Goal: Task Accomplishment & Management: Use online tool/utility

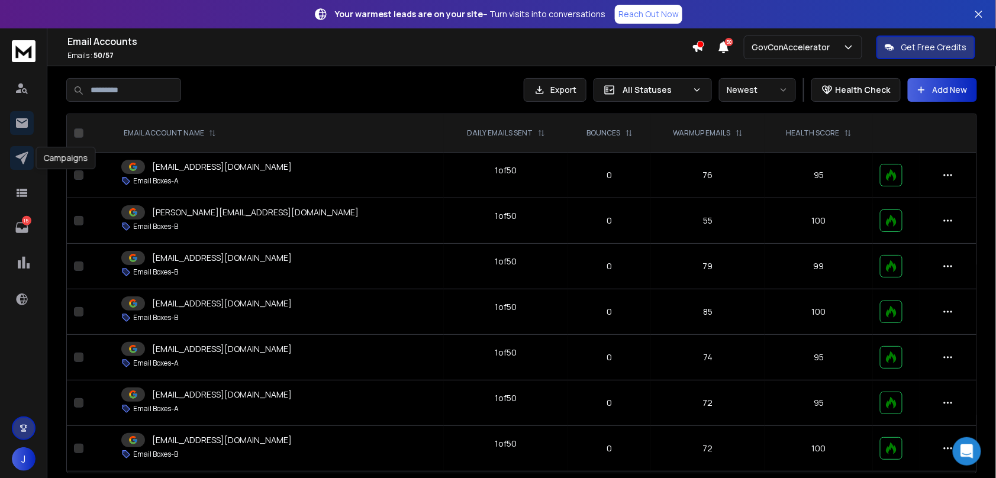
click at [15, 156] on icon at bounding box center [22, 158] width 14 height 14
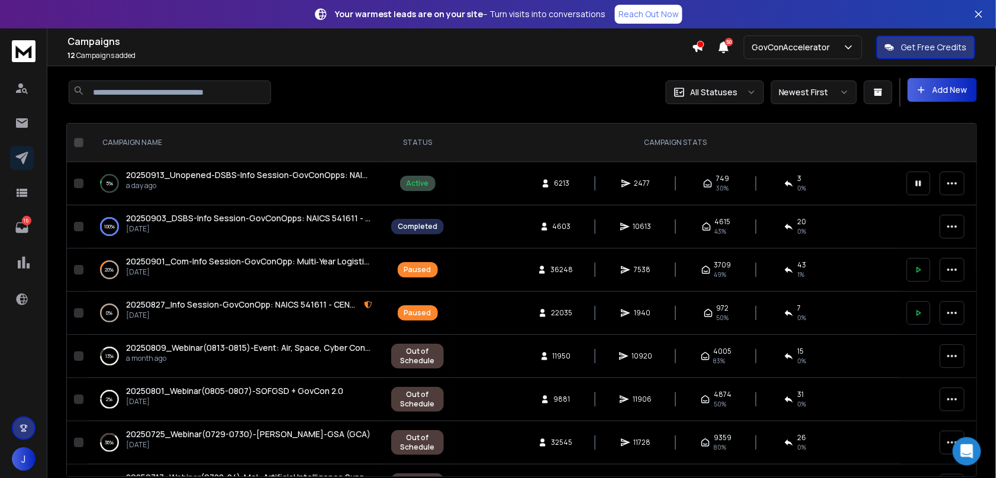
click at [253, 175] on span "20250913_Unopened-DSBS-Info Session-GovConOpps: NAICS 541611 - DSBS Profile Mis…" at bounding box center [308, 174] width 364 height 11
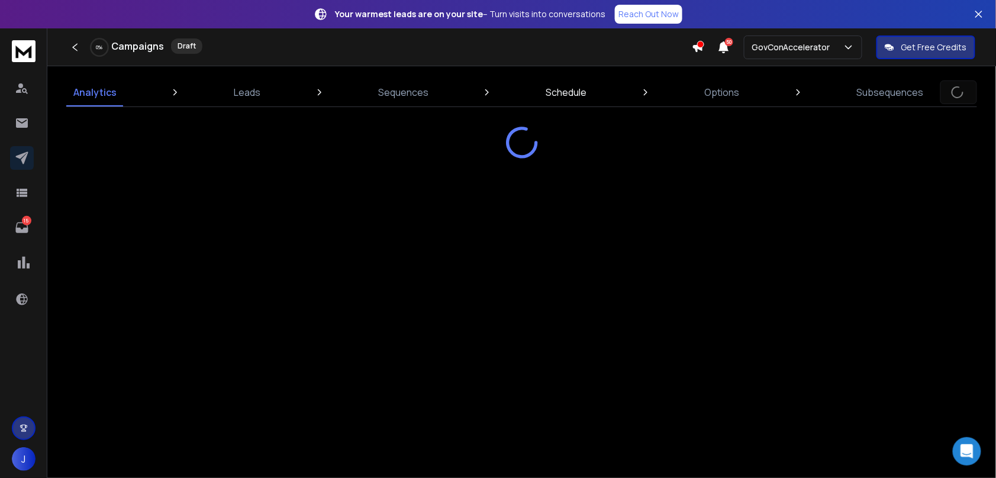
click at [565, 98] on p "Schedule" at bounding box center [566, 92] width 41 height 14
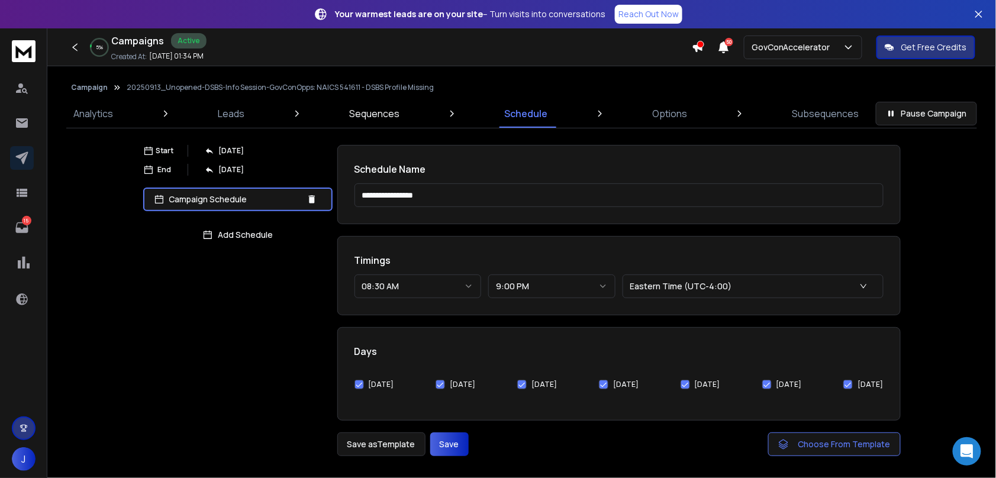
click at [372, 115] on p "Sequences" at bounding box center [374, 114] width 50 height 14
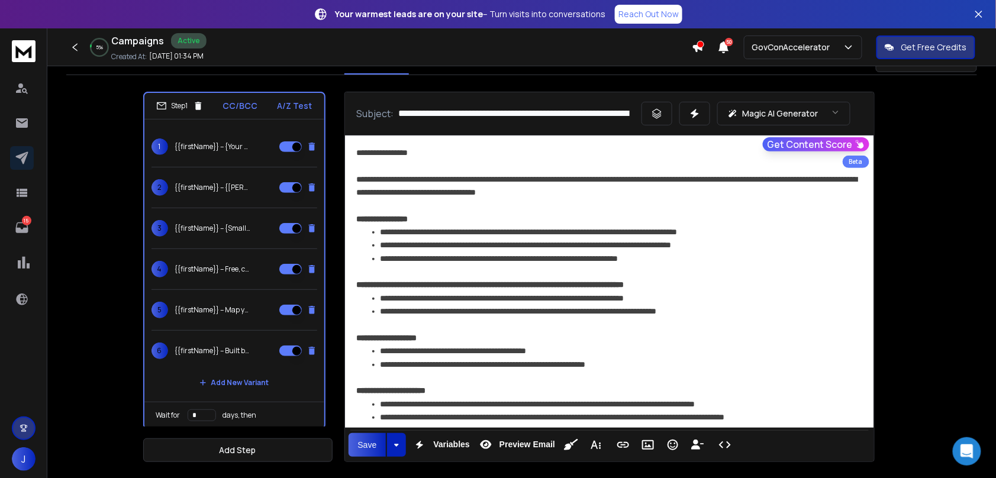
scroll to position [5, 0]
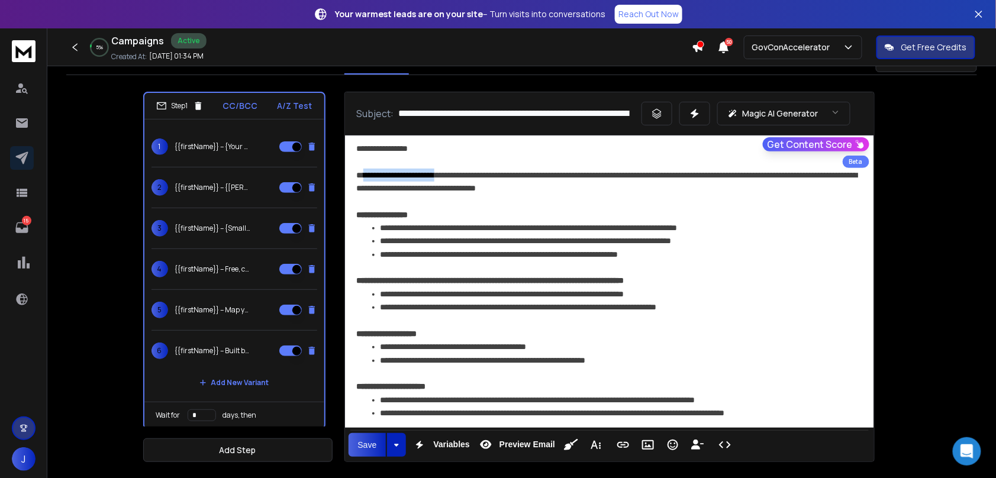
drag, startPoint x: 361, startPoint y: 173, endPoint x: 452, endPoint y: 173, distance: 91.2
click at [452, 173] on div "**********" at bounding box center [610, 182] width 506 height 27
click at [526, 446] on span "Preview Email" at bounding box center [527, 445] width 60 height 10
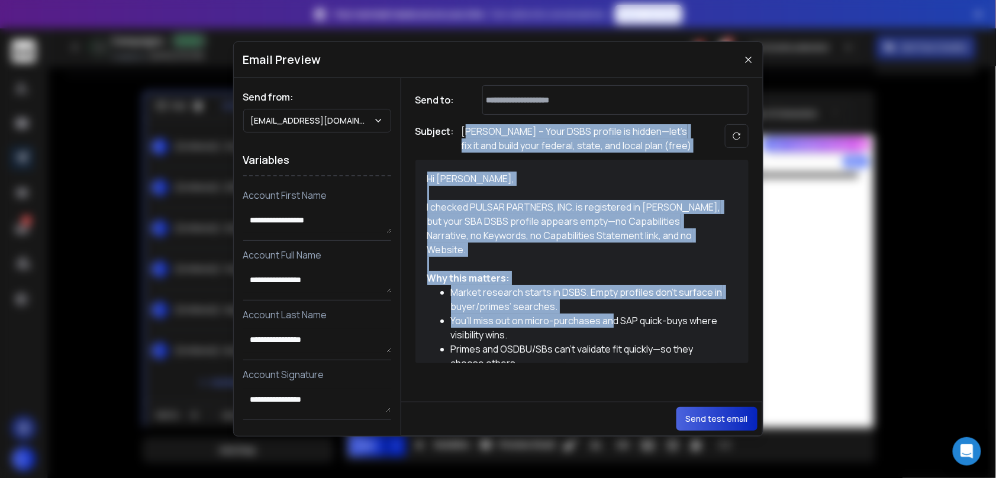
drag, startPoint x: 467, startPoint y: 132, endPoint x: 617, endPoint y: 307, distance: 230.5
click at [617, 307] on div "Send to: Subject: [PERSON_NAME] – Your DSBS profile is hidden—let’s fix it and …" at bounding box center [582, 220] width 362 height 285
click at [618, 314] on li "You’ll miss out on micro-purchases and SAP quick-buys where visibility wins." at bounding box center [587, 328] width 272 height 28
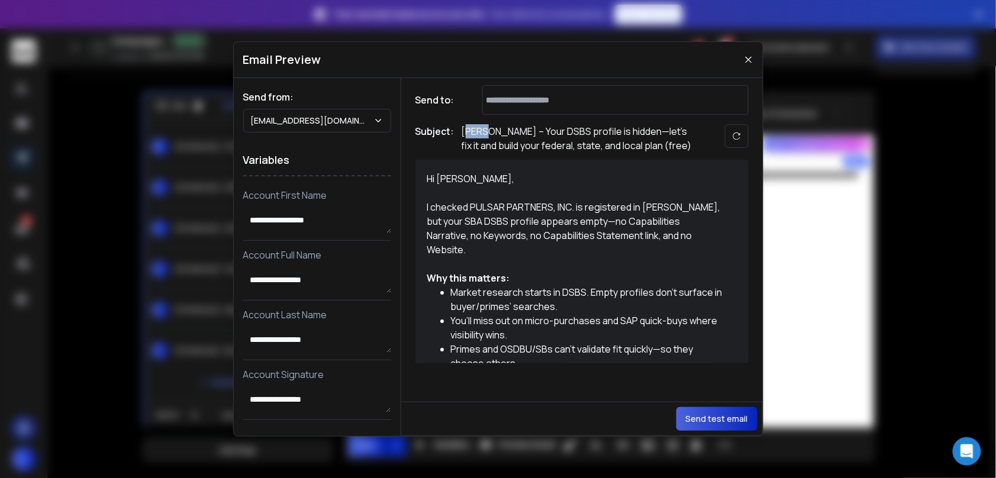
drag, startPoint x: 469, startPoint y: 133, endPoint x: 496, endPoint y: 136, distance: 26.8
click at [487, 133] on p "[PERSON_NAME] – Your DSBS profile is hidden—let’s fix it and build your federal…" at bounding box center [580, 138] width 237 height 28
drag, startPoint x: 512, startPoint y: 133, endPoint x: 539, endPoint y: 133, distance: 27.2
click at [515, 133] on p "[PERSON_NAME] – Your DSBS profile is hidden—let’s fix it and build your federal…" at bounding box center [580, 138] width 237 height 28
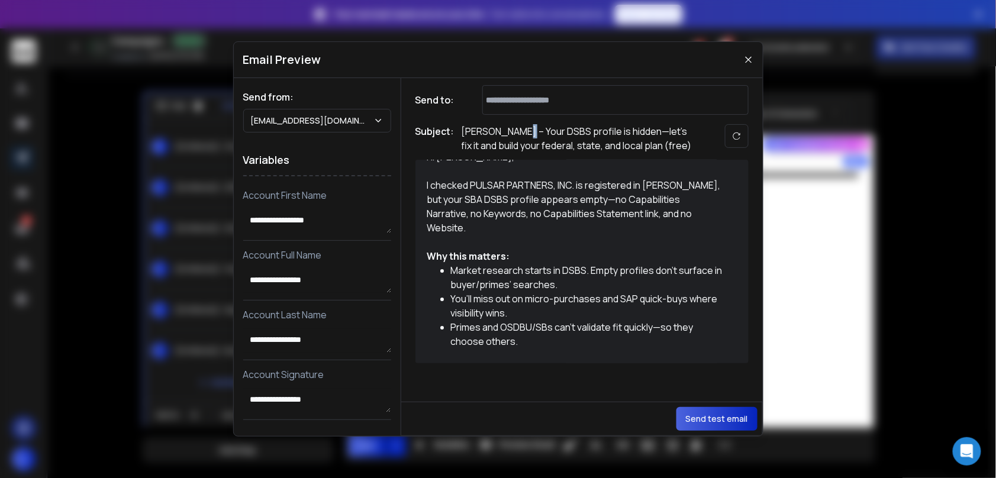
scroll to position [18, 0]
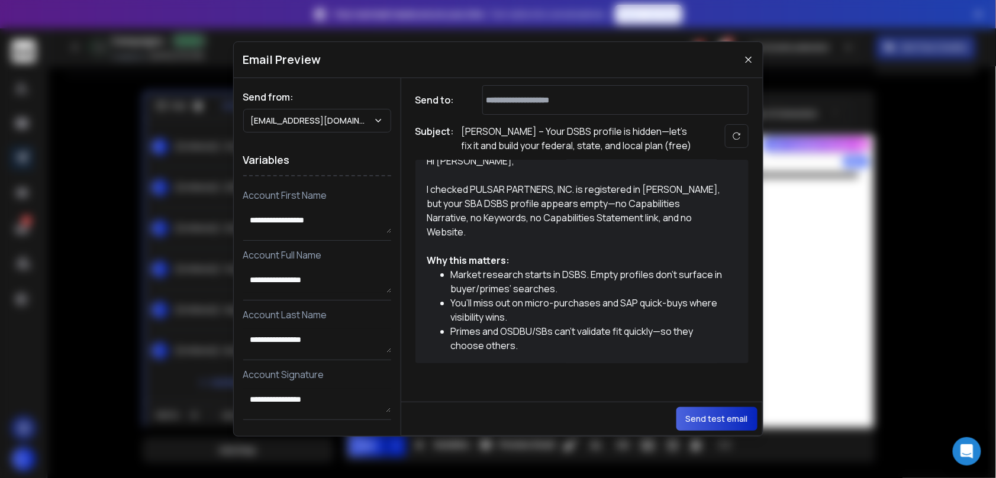
click at [473, 204] on div "I checked PULSAR PARTNERS, INC. is registered in [PERSON_NAME], but your SBA DS…" at bounding box center [575, 210] width 296 height 57
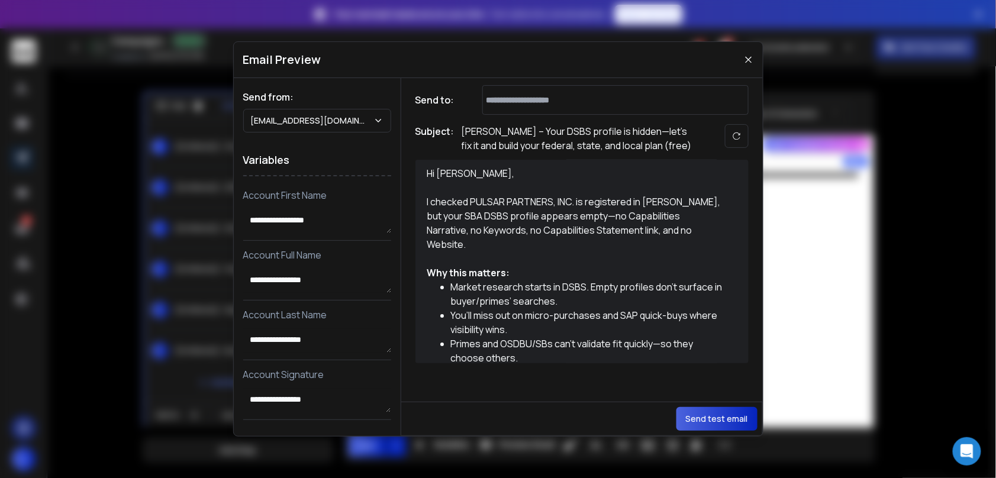
scroll to position [4, 0]
drag, startPoint x: 478, startPoint y: 205, endPoint x: 557, endPoint y: 210, distance: 79.5
click at [581, 204] on div "I checked PULSAR PARTNERS, INC. is registered in [PERSON_NAME], but your SBA DS…" at bounding box center [575, 225] width 296 height 57
click at [553, 211] on div "I checked PULSAR PARTNERS, INC. is registered in [PERSON_NAME], but your SBA DS…" at bounding box center [575, 225] width 296 height 57
drag, startPoint x: 472, startPoint y: 207, endPoint x: 578, endPoint y: 202, distance: 106.1
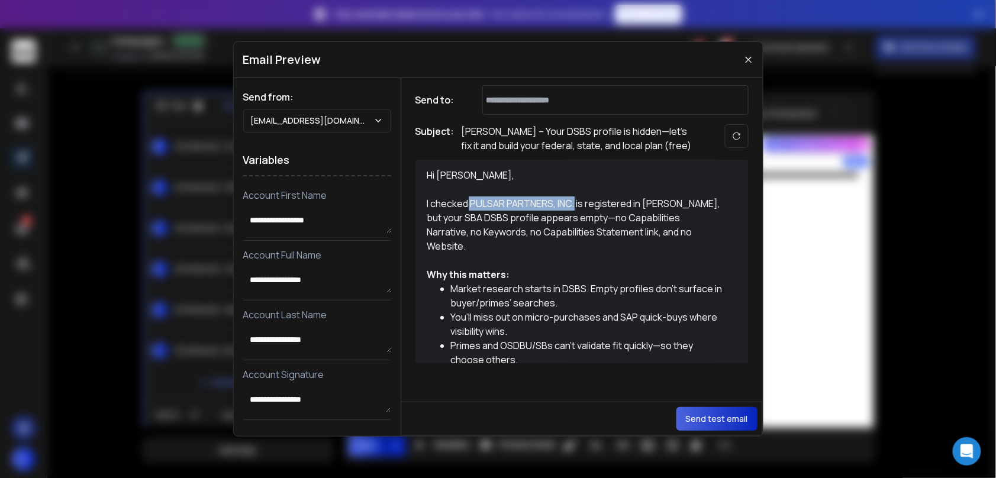
click at [578, 202] on div "I checked PULSAR PARTNERS, INC. is registered in [PERSON_NAME], but your SBA DS…" at bounding box center [575, 225] width 296 height 57
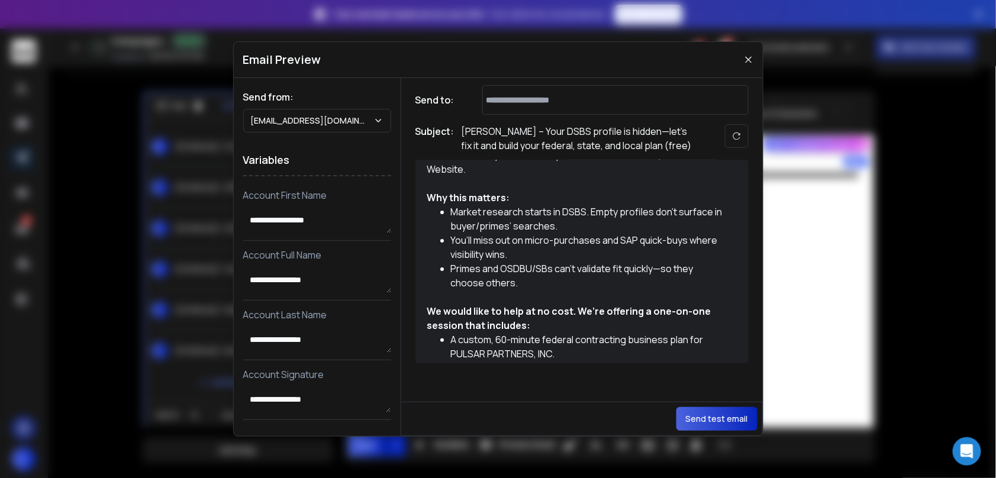
scroll to position [75, 0]
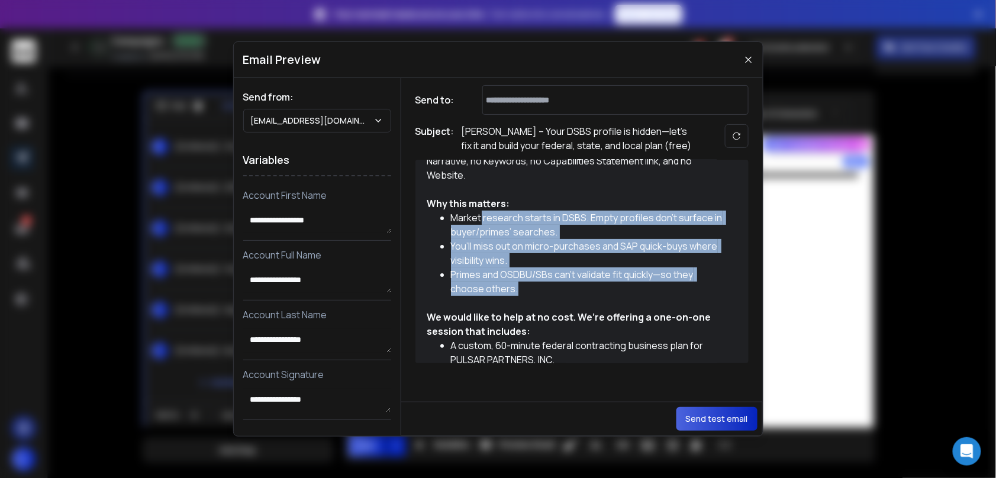
drag, startPoint x: 492, startPoint y: 218, endPoint x: 519, endPoint y: 271, distance: 58.8
click at [519, 271] on ul "Market research starts in DSBS. Empty profiles don’t surface in buyer/primes’ s…" at bounding box center [575, 253] width 296 height 85
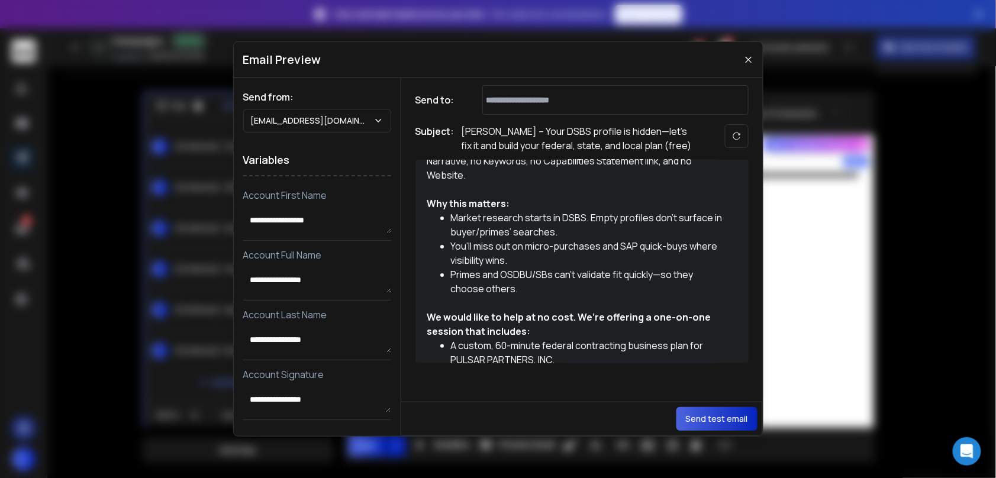
click at [522, 275] on li "Primes and OSDBU/SBs can’t validate fit quickly—so they choose others." at bounding box center [587, 282] width 272 height 28
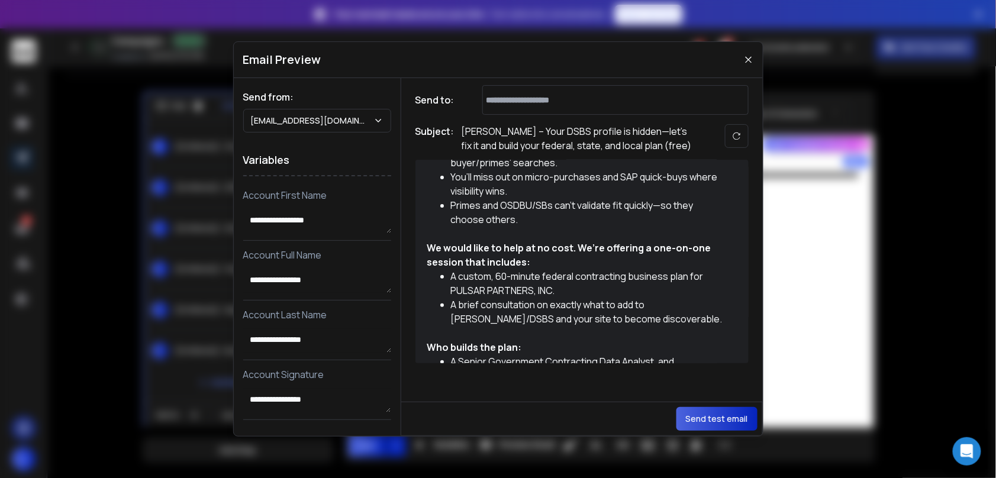
scroll to position [146, 0]
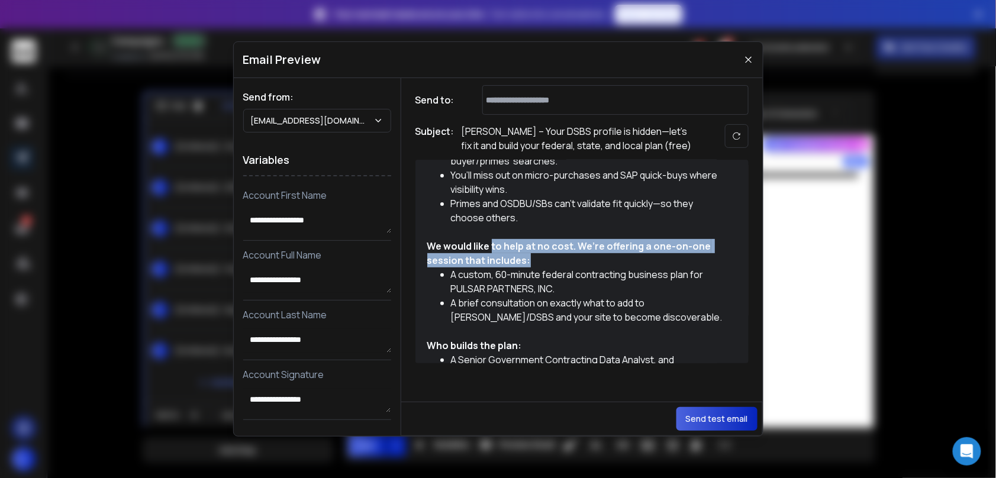
drag, startPoint x: 497, startPoint y: 234, endPoint x: 620, endPoint y: 246, distance: 123.6
click at [620, 246] on div "We would like to help at no cost. We’re offering a one-on-one session that incl…" at bounding box center [575, 253] width 296 height 28
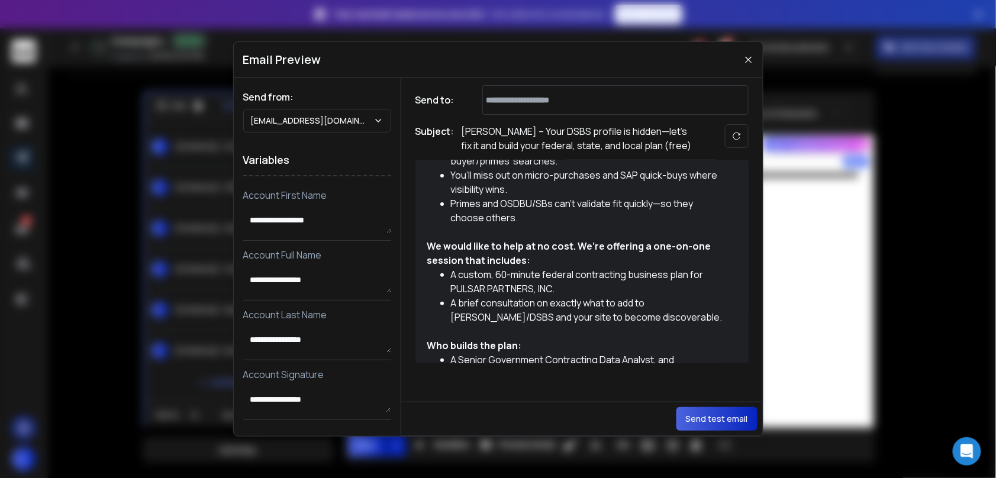
click at [610, 268] on li "A custom, 60-minute federal contracting business plan for PULSAR PARTNERS, INC." at bounding box center [587, 282] width 272 height 28
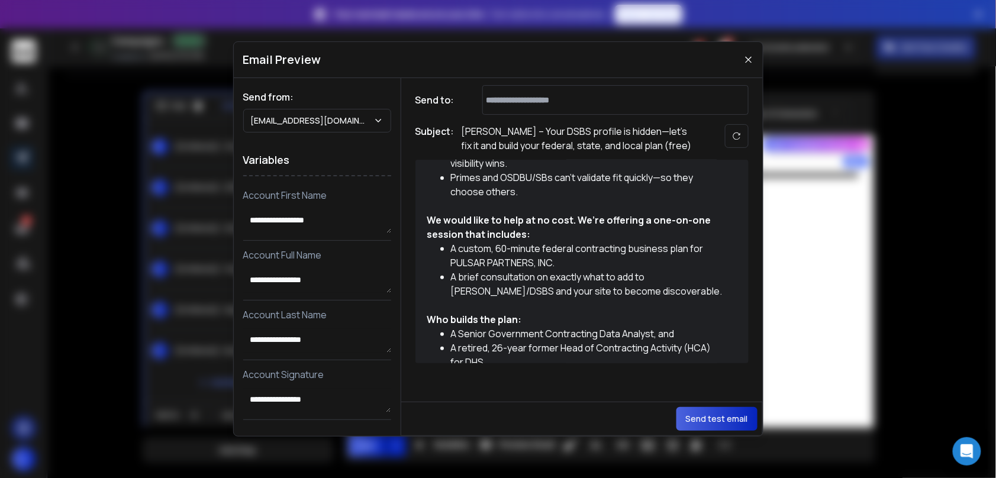
scroll to position [176, 0]
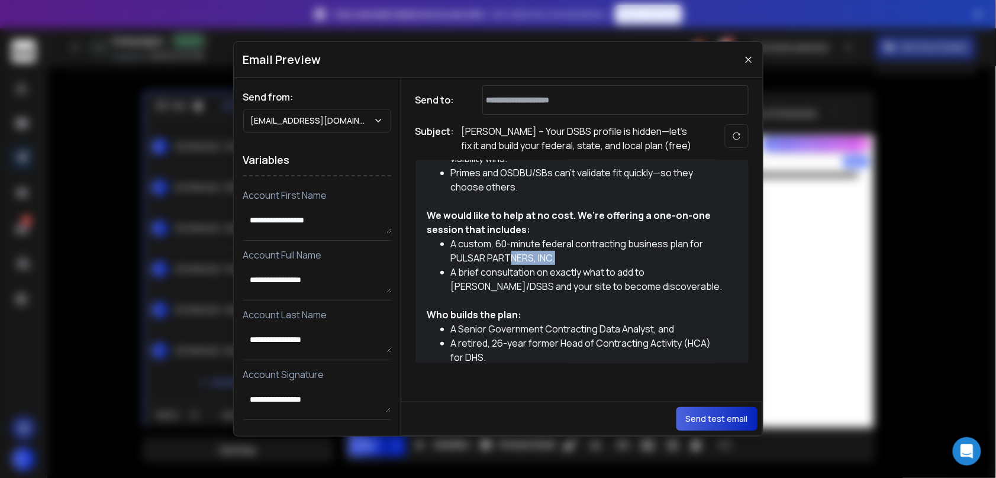
drag, startPoint x: 605, startPoint y: 246, endPoint x: 516, endPoint y: 249, distance: 89.4
click at [516, 249] on li "A custom, 60-minute federal contracting business plan for PULSAR PARTNERS, INC." at bounding box center [587, 251] width 272 height 28
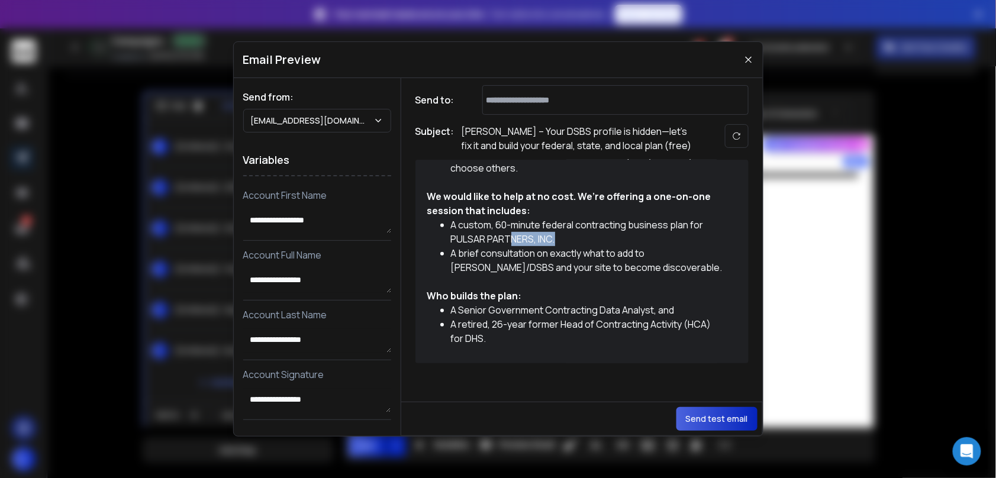
scroll to position [200, 0]
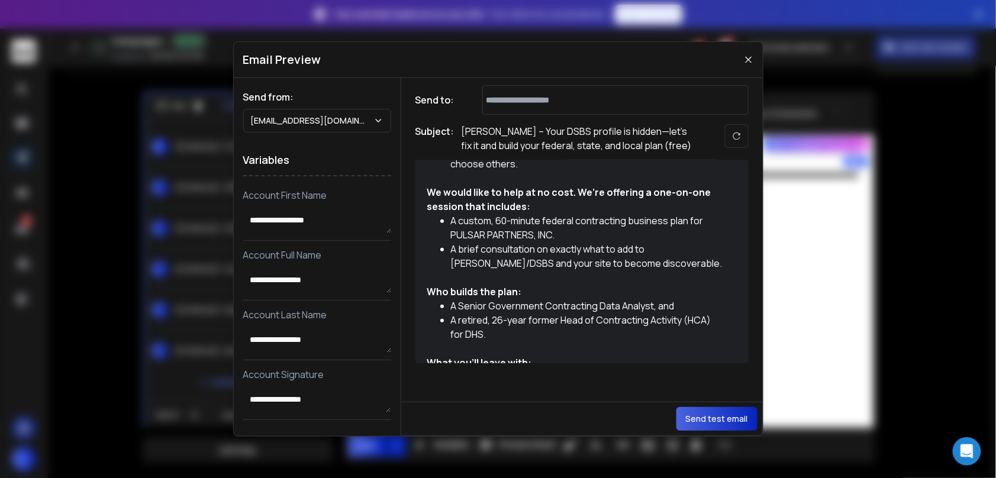
drag, startPoint x: 501, startPoint y: 246, endPoint x: 520, endPoint y: 246, distance: 18.9
click at [505, 246] on li "A brief consultation on exactly what to add to [PERSON_NAME]/DSBS and your site…" at bounding box center [587, 256] width 272 height 28
drag, startPoint x: 597, startPoint y: 250, endPoint x: 516, endPoint y: 244, distance: 81.4
click at [516, 244] on li "A brief consultation on exactly what to add to [PERSON_NAME]/DSBS and your site…" at bounding box center [587, 258] width 272 height 28
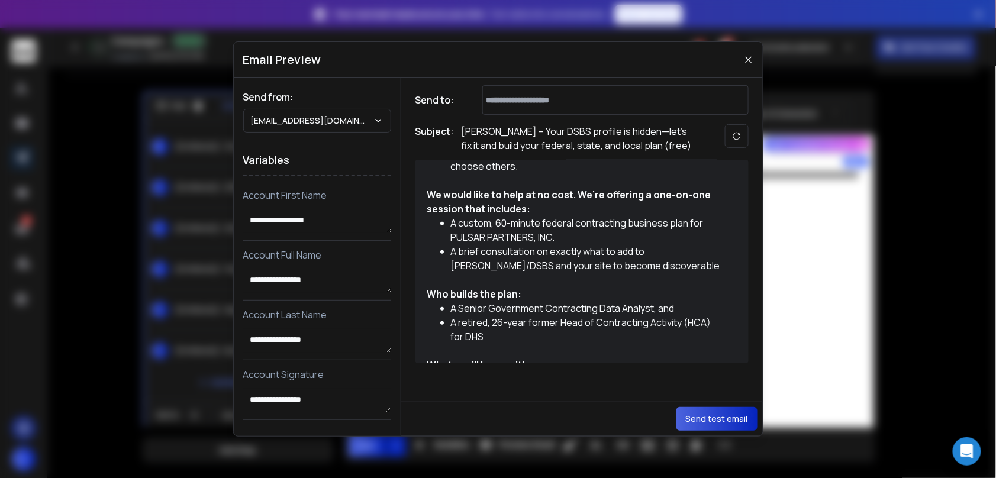
click at [526, 247] on li "A brief consultation on exactly what to add to [PERSON_NAME]/DSBS and your site…" at bounding box center [587, 258] width 272 height 28
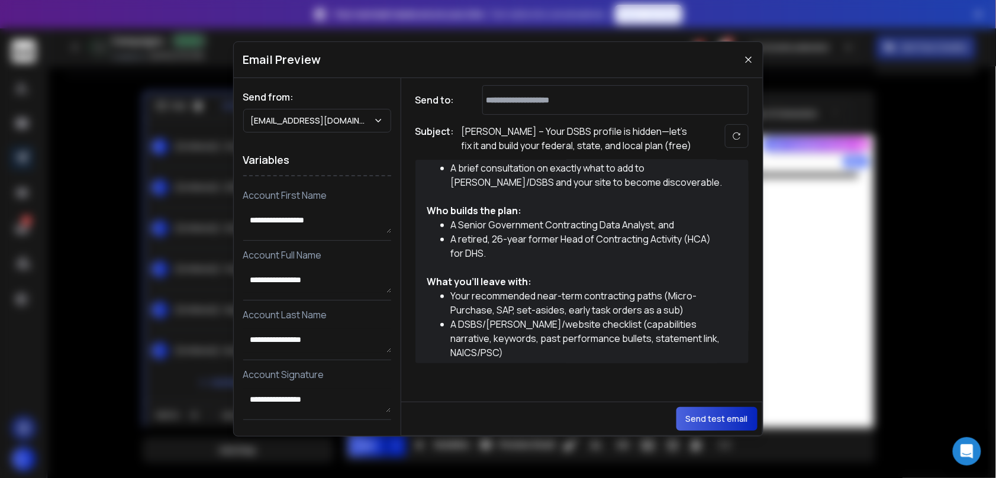
scroll to position [282, 0]
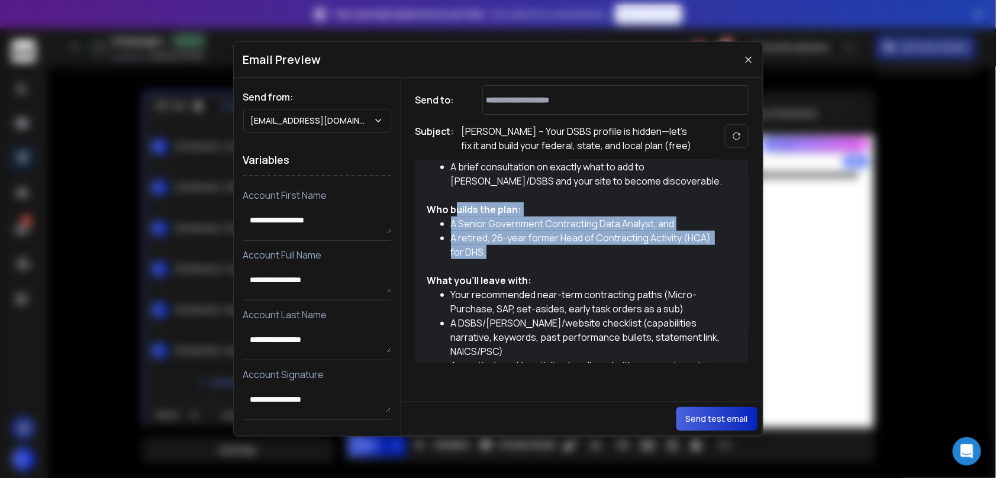
drag, startPoint x: 509, startPoint y: 239, endPoint x: 462, endPoint y: 199, distance: 61.7
click at [470, 217] on li "A Senior Government Contracting Data Analyst, and" at bounding box center [587, 224] width 272 height 14
drag, startPoint x: 500, startPoint y: 235, endPoint x: 461, endPoint y: 196, distance: 55.7
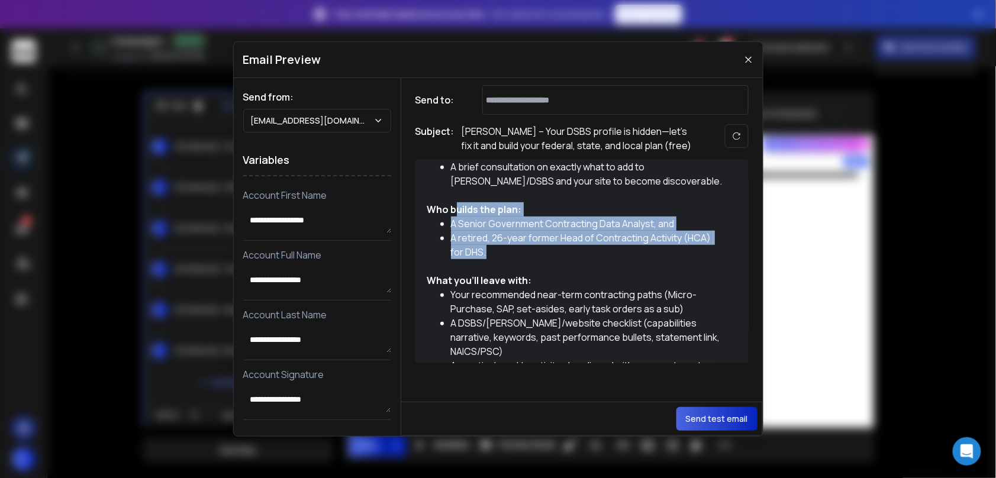
scroll to position [280, 0]
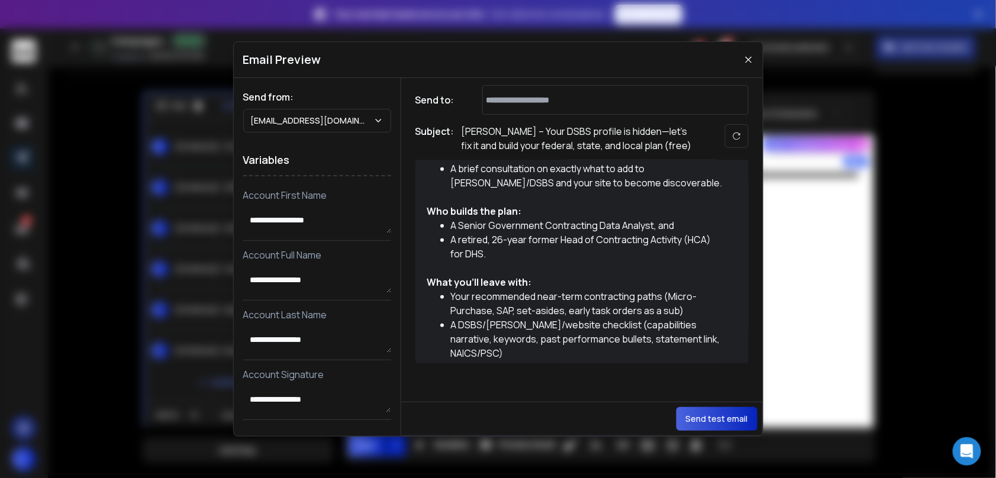
drag, startPoint x: 464, startPoint y: 208, endPoint x: 469, endPoint y: 217, distance: 10.9
click at [464, 218] on li "A Senior Government Contracting Data Analyst, and" at bounding box center [587, 225] width 272 height 14
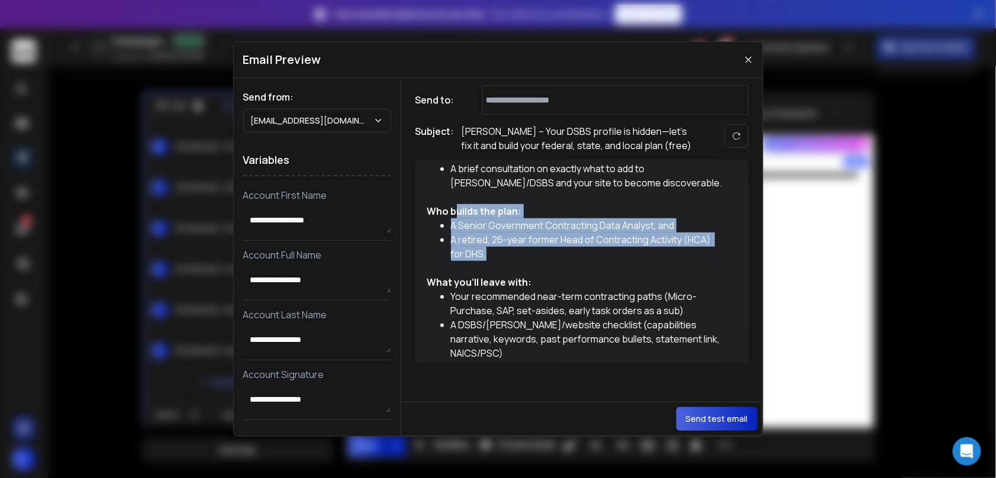
drag, startPoint x: 498, startPoint y: 234, endPoint x: 460, endPoint y: 202, distance: 49.7
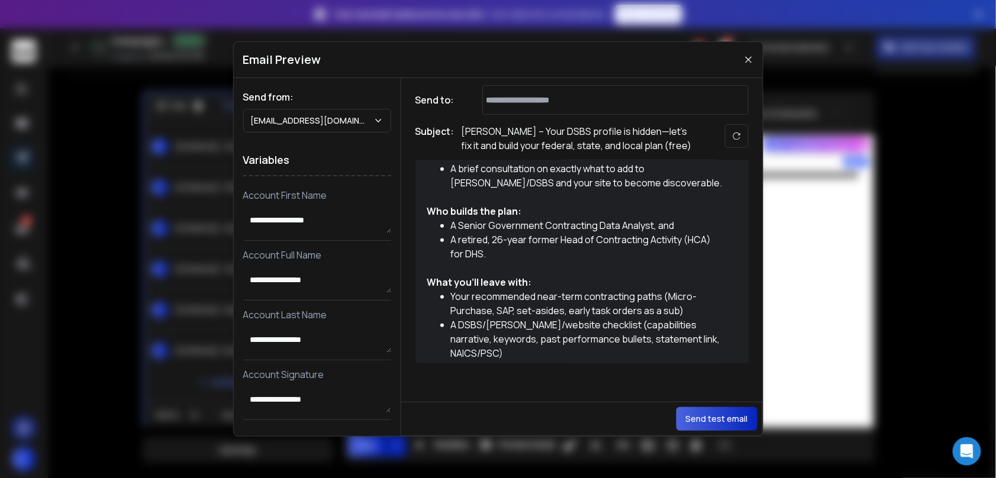
click at [461, 218] on li "A Senior Government Contracting Data Analyst, and" at bounding box center [587, 225] width 272 height 14
drag, startPoint x: 494, startPoint y: 239, endPoint x: 466, endPoint y: 222, distance: 32.9
click at [466, 233] on li "A retired, 26-year former Head of Contracting Activity (HCA) for DHS." at bounding box center [587, 247] width 272 height 28
click at [495, 236] on li "A retired, 26-year former Head of Contracting Activity (HCA) for DHS." at bounding box center [587, 247] width 272 height 28
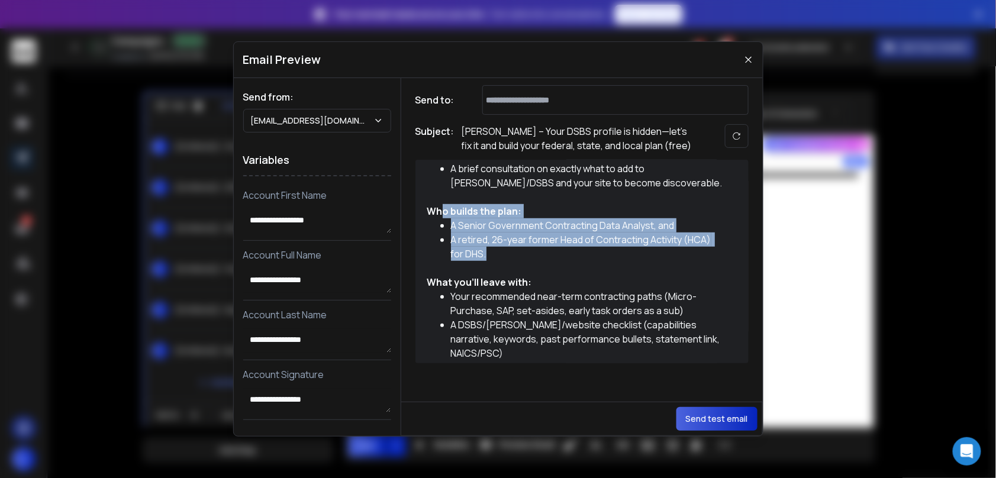
drag, startPoint x: 500, startPoint y: 242, endPoint x: 448, endPoint y: 201, distance: 65.7
drag, startPoint x: 462, startPoint y: 213, endPoint x: 464, endPoint y: 221, distance: 8.4
click at [462, 218] on li "A Senior Government Contracting Data Analyst, and" at bounding box center [587, 225] width 272 height 14
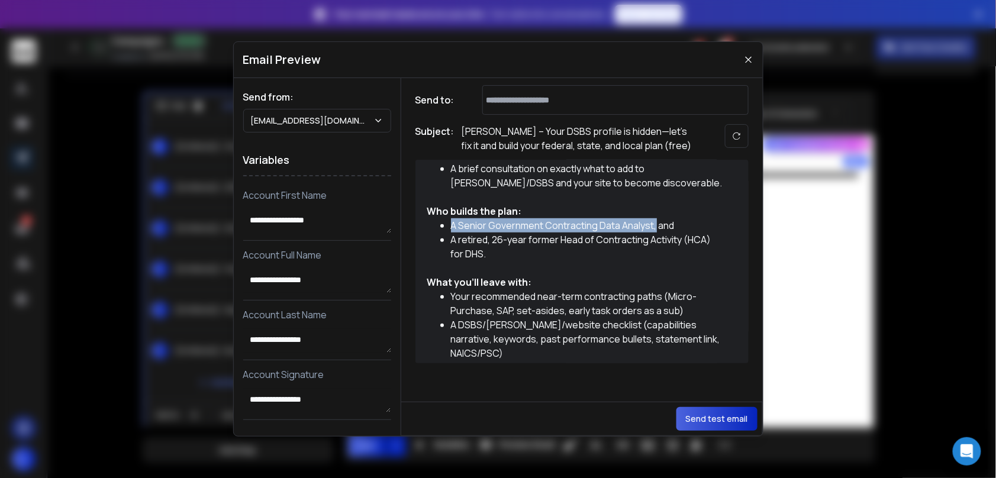
drag, startPoint x: 455, startPoint y: 214, endPoint x: 660, endPoint y: 213, distance: 204.8
click at [660, 218] on li "A Senior Government Contracting Data Analyst, and" at bounding box center [587, 225] width 272 height 14
click at [659, 218] on li "A Senior Government Contracting Data Analyst, and" at bounding box center [587, 225] width 272 height 14
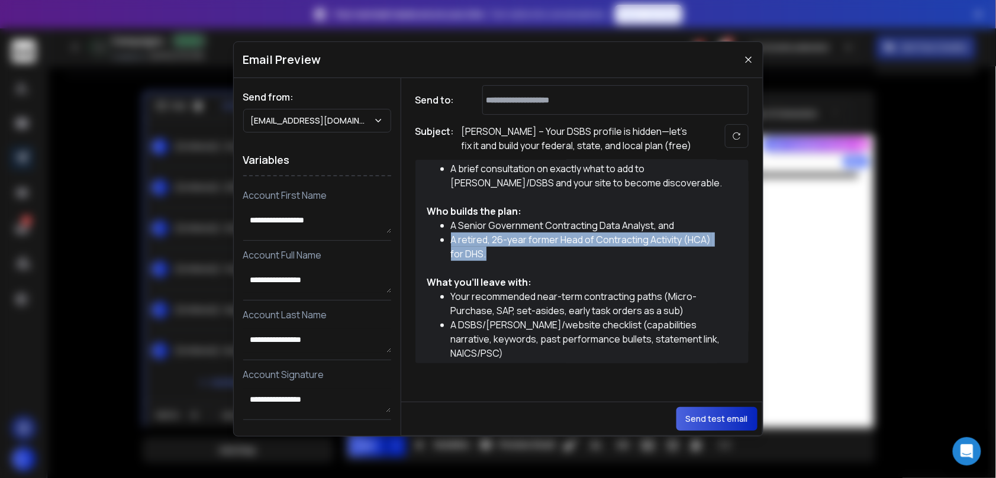
drag, startPoint x: 510, startPoint y: 244, endPoint x: 455, endPoint y: 229, distance: 57.2
click at [455, 233] on li "A retired, 26-year former Head of Contracting Activity (HCA) for DHS." at bounding box center [587, 247] width 272 height 28
drag, startPoint x: 455, startPoint y: 229, endPoint x: 464, endPoint y: 235, distance: 10.2
click at [456, 233] on li "A retired, 26-year former Head of Contracting Activity (HCA) for DHS." at bounding box center [587, 247] width 272 height 28
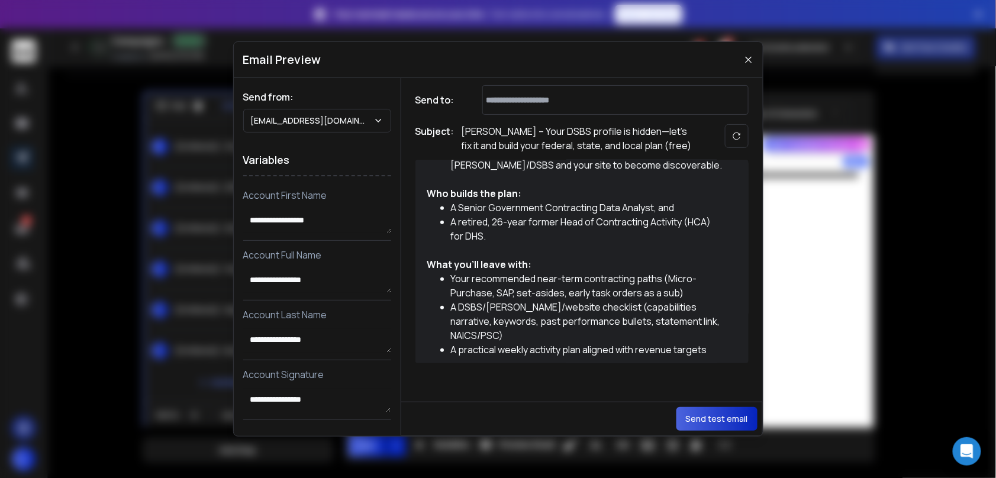
scroll to position [301, 0]
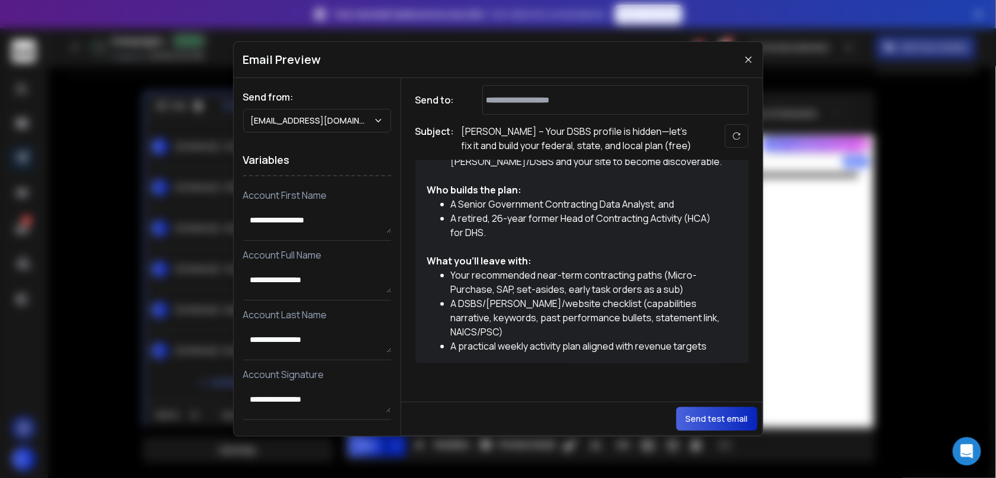
click at [497, 215] on li "A retired, 26-year former Head of Contracting Activity (HCA) for DHS." at bounding box center [587, 225] width 272 height 28
drag, startPoint x: 496, startPoint y: 216, endPoint x: 664, endPoint y: 220, distance: 167.6
click at [669, 211] on li "A retired, 26-year former Head of Contracting Activity (HCA) for DHS." at bounding box center [587, 225] width 272 height 28
click at [496, 217] on li "A retired, 26-year former Head of Contracting Activity (HCA) for DHS." at bounding box center [587, 225] width 272 height 28
drag, startPoint x: 498, startPoint y: 217, endPoint x: 462, endPoint y: 204, distance: 39.1
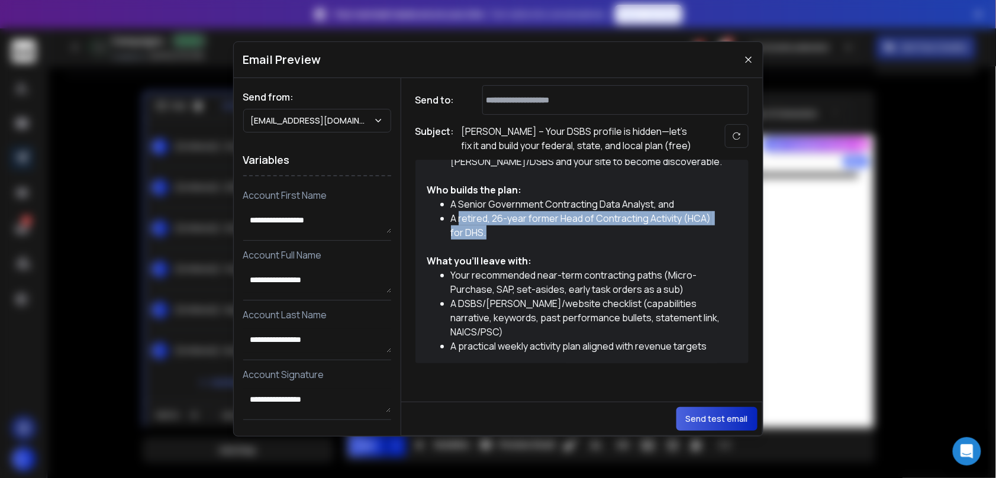
click at [462, 211] on li "A retired, 26-year former Head of Contracting Activity (HCA) for DHS." at bounding box center [587, 225] width 272 height 28
click at [464, 211] on li "A retired, 26-year former Head of Contracting Activity (HCA) for DHS." at bounding box center [587, 225] width 272 height 28
drag, startPoint x: 512, startPoint y: 222, endPoint x: 455, endPoint y: 208, distance: 59.0
click at [455, 211] on li "A retired, 26-year former Head of Contracting Activity (HCA) for DHS." at bounding box center [587, 225] width 272 height 28
drag, startPoint x: 497, startPoint y: 214, endPoint x: 448, endPoint y: 199, distance: 51.3
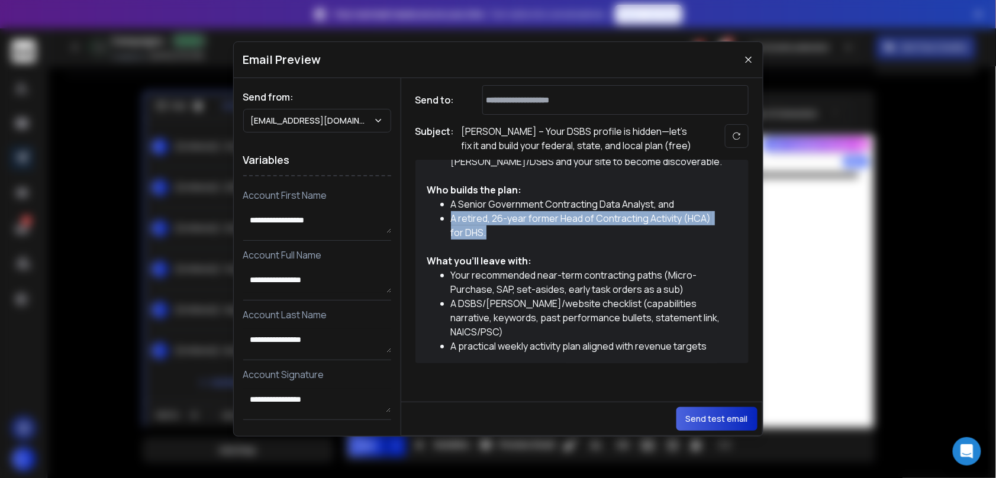
click at [451, 211] on li "A retired, 26-year former Head of Contracting Activity (HCA) for DHS." at bounding box center [587, 225] width 272 height 28
click at [490, 255] on strong "What you’ll leave with:" at bounding box center [479, 261] width 105 height 13
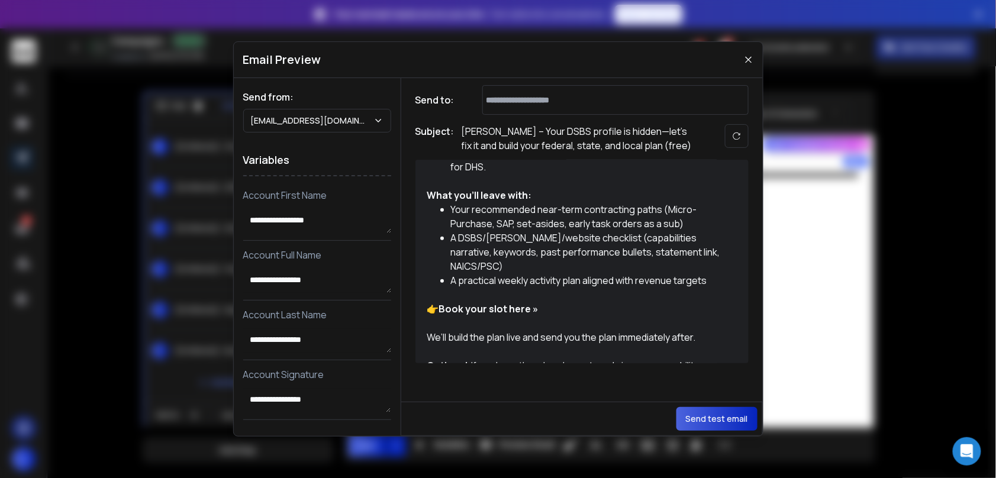
scroll to position [368, 0]
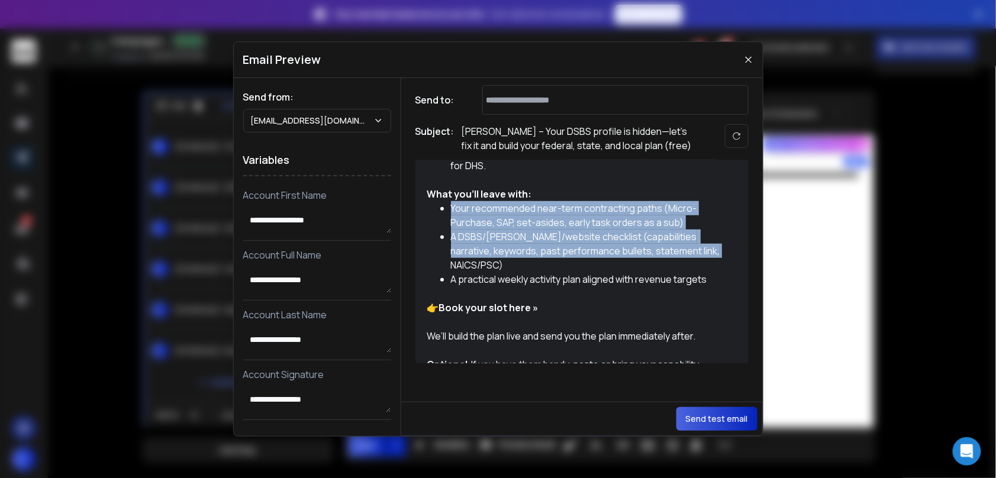
drag, startPoint x: 530, startPoint y: 253, endPoint x: 452, endPoint y: 191, distance: 99.5
click at [452, 201] on ul "Your recommended near-term contracting paths (Micro-Purchase, SAP, set-asides, …" at bounding box center [575, 243] width 296 height 85
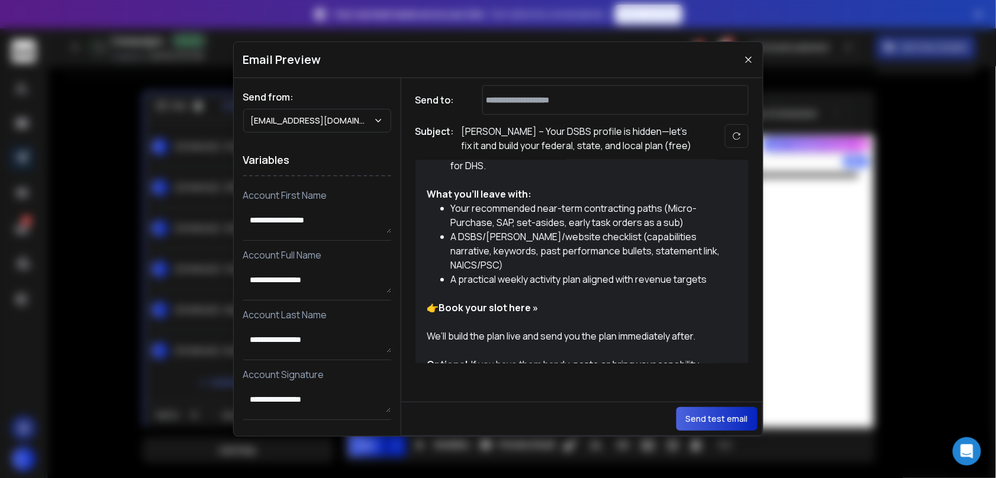
drag, startPoint x: 480, startPoint y: 205, endPoint x: 478, endPoint y: 199, distance: 6.4
click at [480, 204] on li "Your recommended near-term contracting paths (Micro-Purchase, SAP, set-asides, …" at bounding box center [587, 215] width 272 height 28
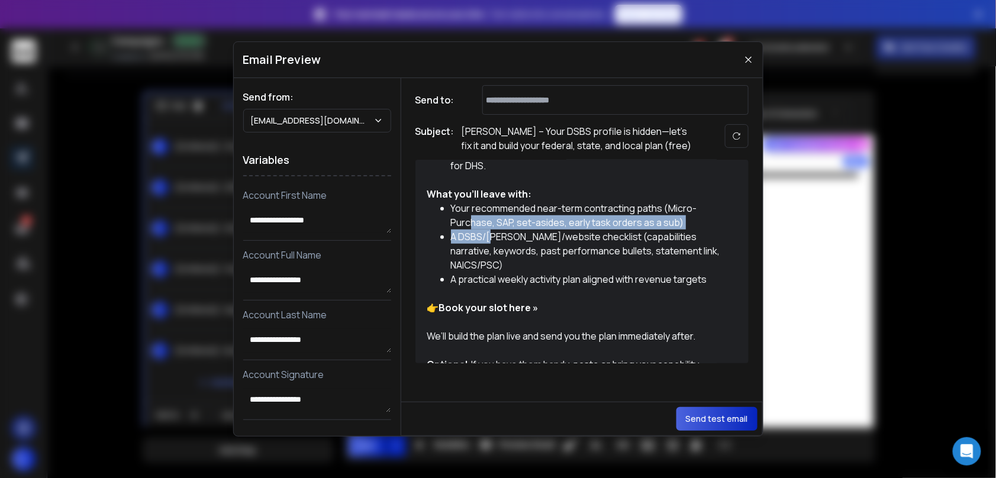
drag, startPoint x: 472, startPoint y: 201, endPoint x: 490, endPoint y: 210, distance: 20.7
click at [494, 214] on li "Your recommended near-term contracting paths (Micro-Purchase, SAP, set-asides, …" at bounding box center [587, 215] width 272 height 28
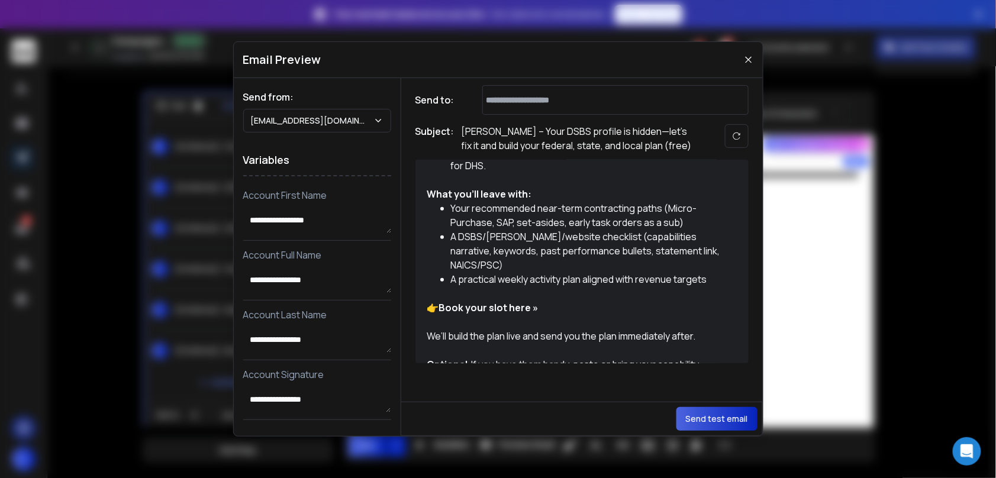
drag, startPoint x: 486, startPoint y: 204, endPoint x: 479, endPoint y: 198, distance: 9.6
click at [485, 204] on li "Your recommended near-term contracting paths (Micro-Purchase, SAP, set-asides, …" at bounding box center [587, 215] width 272 height 28
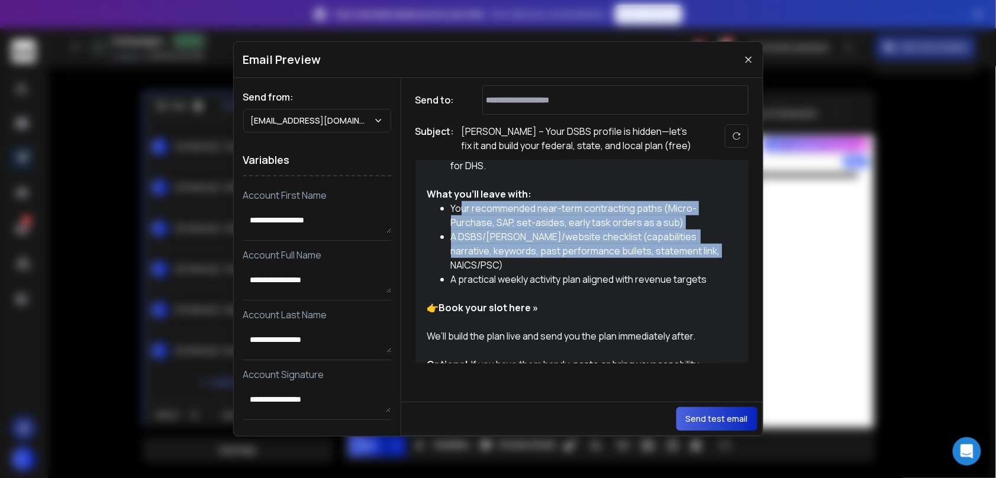
drag, startPoint x: 462, startPoint y: 191, endPoint x: 540, endPoint y: 249, distance: 96.5
click at [540, 249] on ul "Your recommended near-term contracting paths (Micro-Purchase, SAP, set-asides, …" at bounding box center [575, 243] width 296 height 85
click at [539, 249] on li "A DSBS/[PERSON_NAME]/website checklist (capabilities narrative, keywords, past …" at bounding box center [587, 251] width 272 height 43
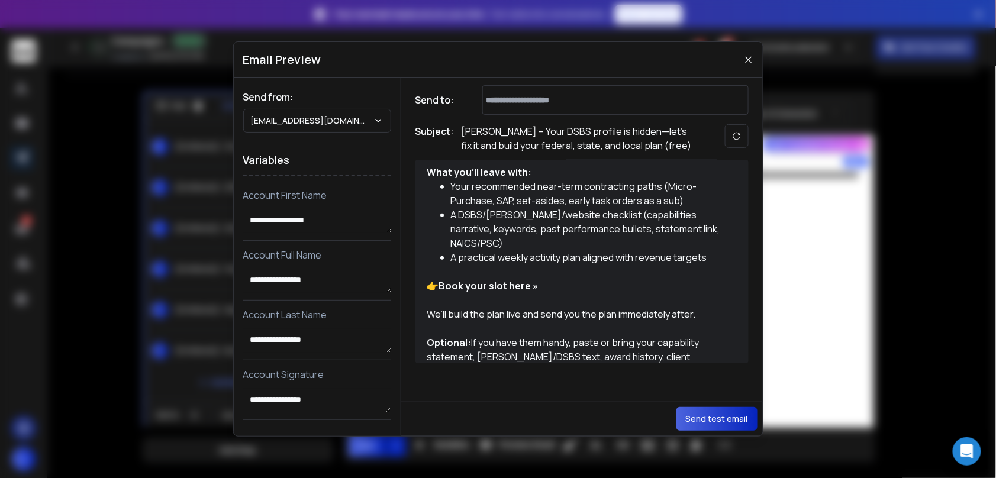
scroll to position [397, 0]
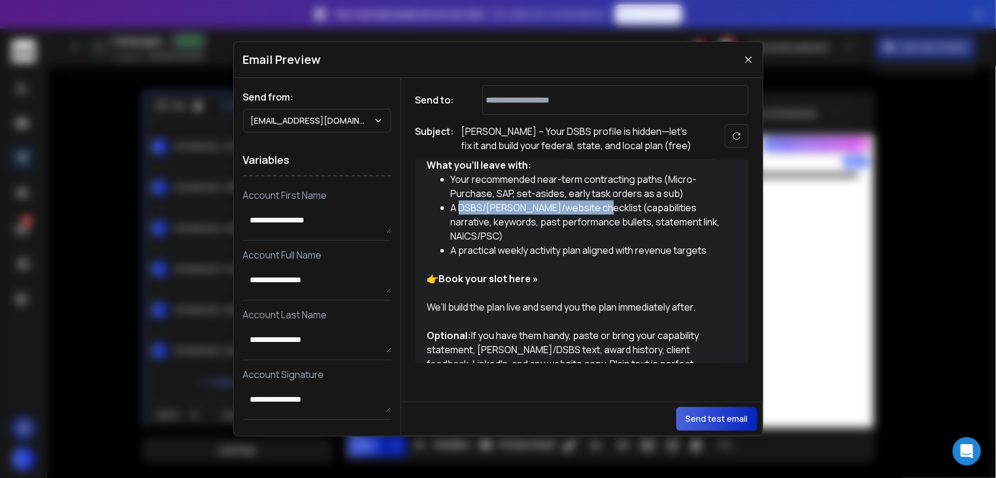
drag, startPoint x: 464, startPoint y: 192, endPoint x: 600, endPoint y: 189, distance: 136.8
click at [600, 201] on li "A DSBS/[PERSON_NAME]/website checklist (capabilities narrative, keywords, past …" at bounding box center [587, 222] width 272 height 43
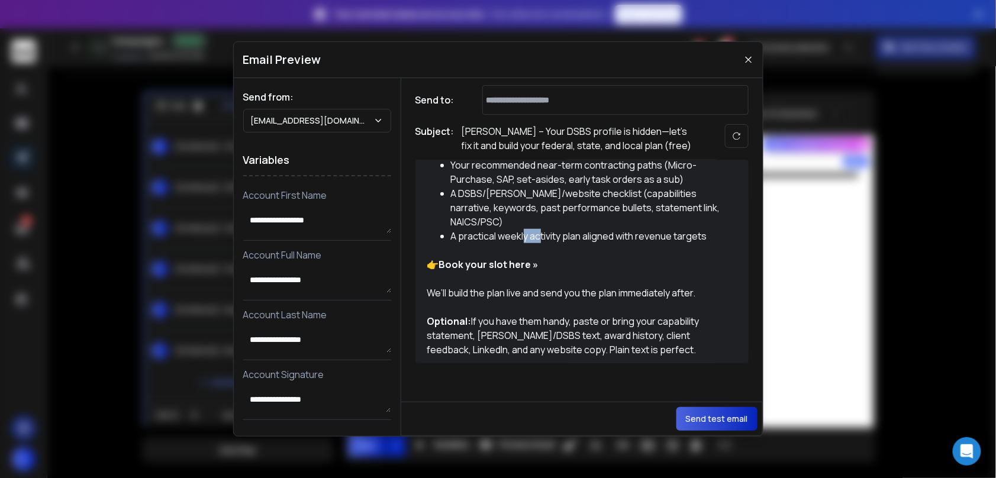
scroll to position [410, 0]
drag, startPoint x: 529, startPoint y: 226, endPoint x: 596, endPoint y: 222, distance: 67.0
click at [594, 230] on li "A practical weekly activity plan aligned with revenue targets" at bounding box center [587, 237] width 272 height 14
click at [604, 244] on div at bounding box center [575, 251] width 296 height 14
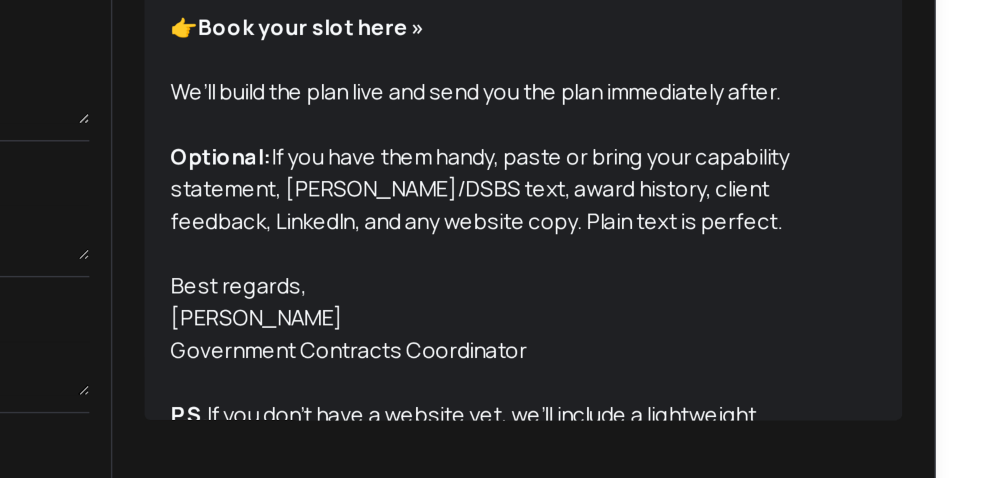
scroll to position [53, 0]
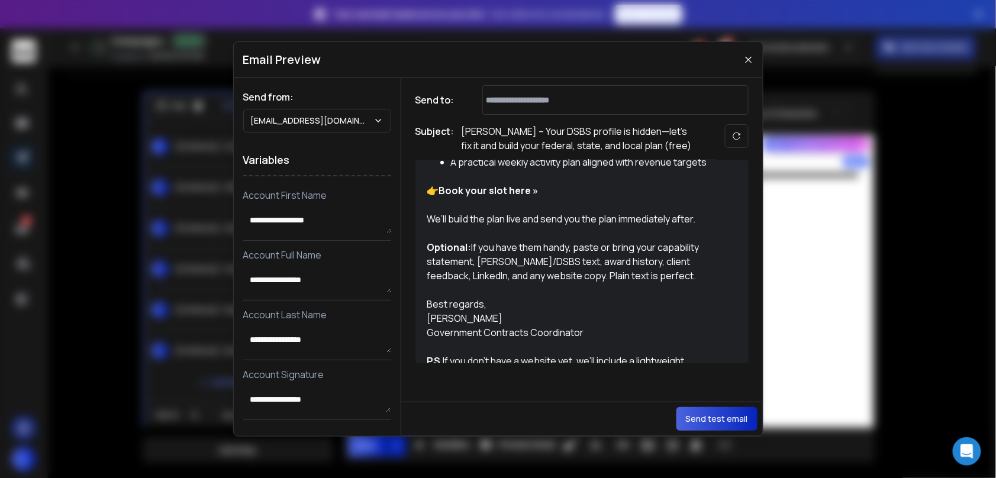
click at [712, 422] on button "Send test email" at bounding box center [717, 419] width 81 height 24
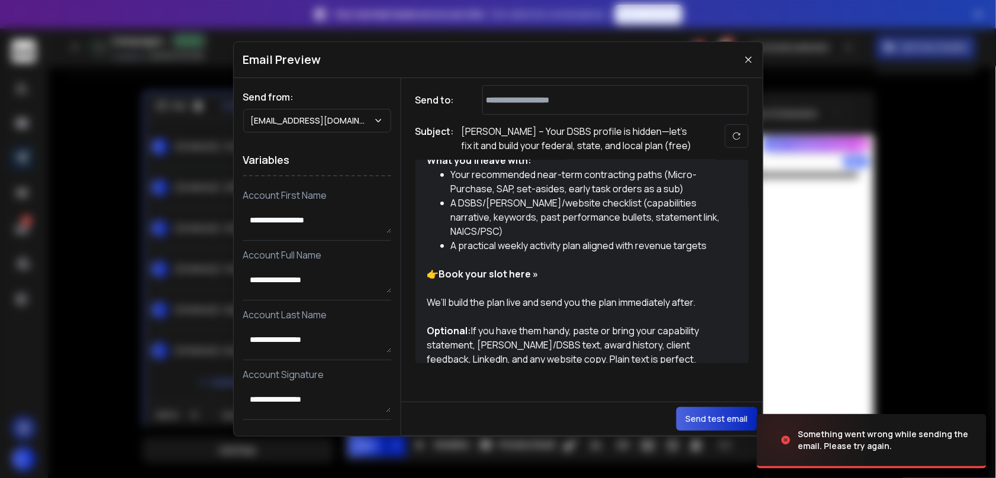
scroll to position [382, 0]
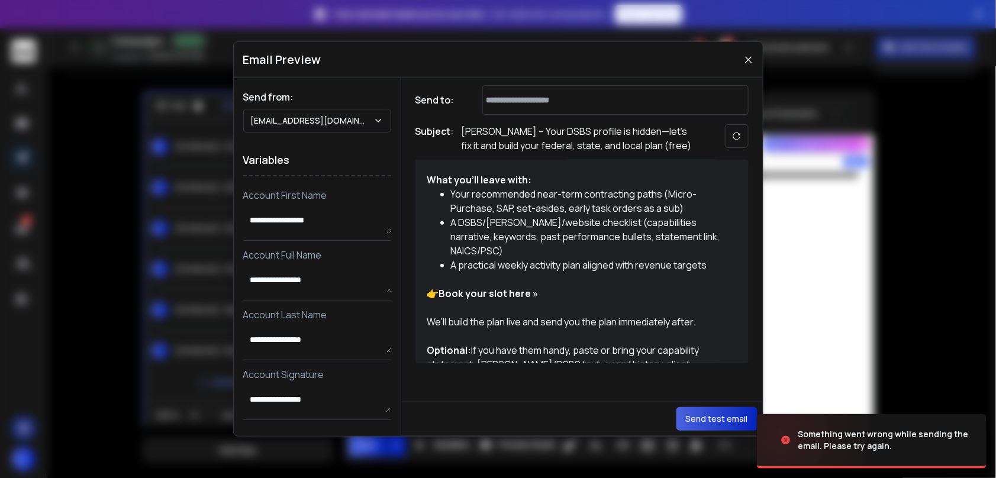
drag, startPoint x: 523, startPoint y: 85, endPoint x: 522, endPoint y: 97, distance: 11.9
click at [523, 86] on div at bounding box center [615, 100] width 266 height 30
click at [522, 97] on input at bounding box center [616, 99] width 258 height 21
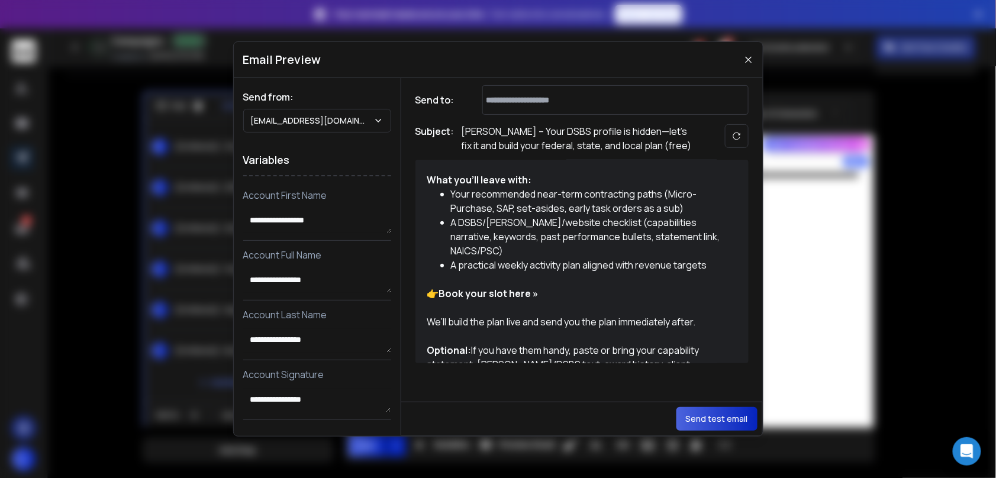
click at [587, 93] on input at bounding box center [616, 99] width 258 height 21
click at [725, 422] on button "Send test email" at bounding box center [717, 419] width 81 height 24
